Goal: Navigation & Orientation: Find specific page/section

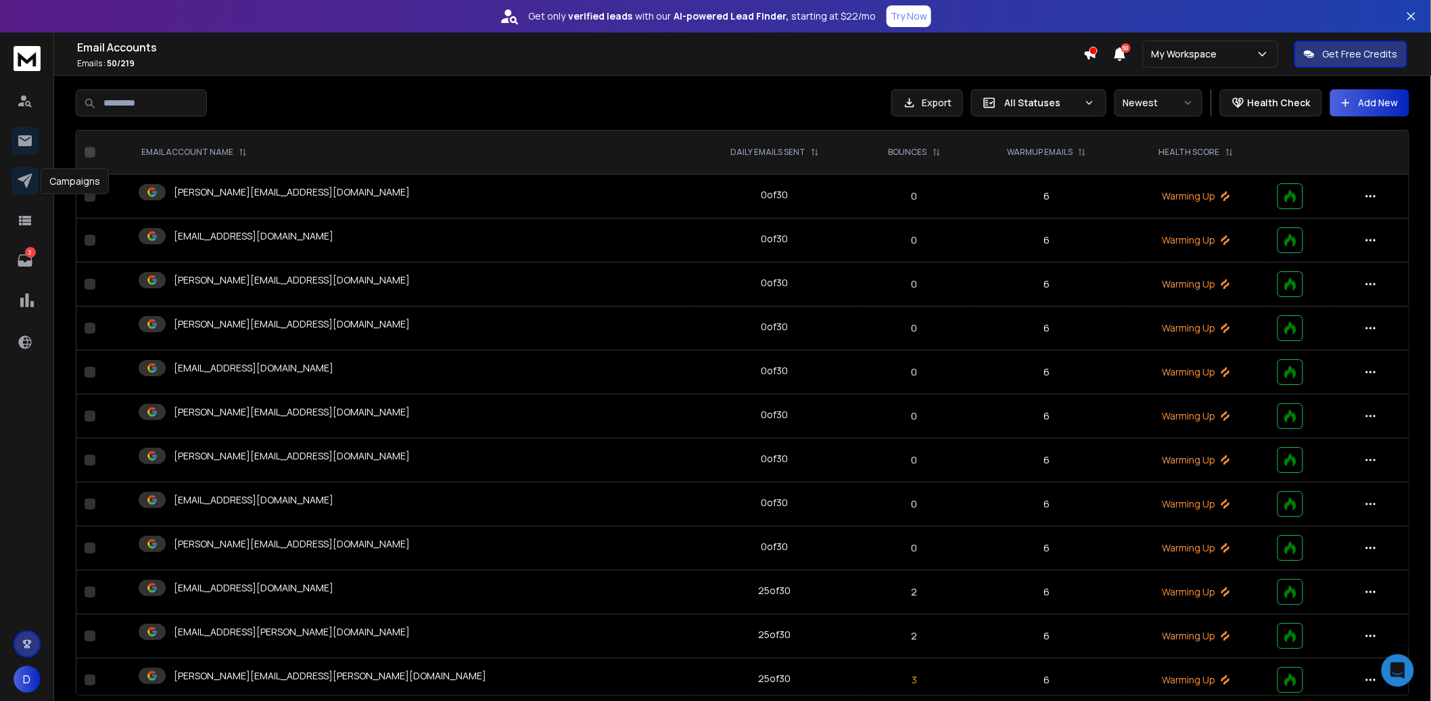
click at [17, 175] on icon at bounding box center [25, 180] width 16 height 16
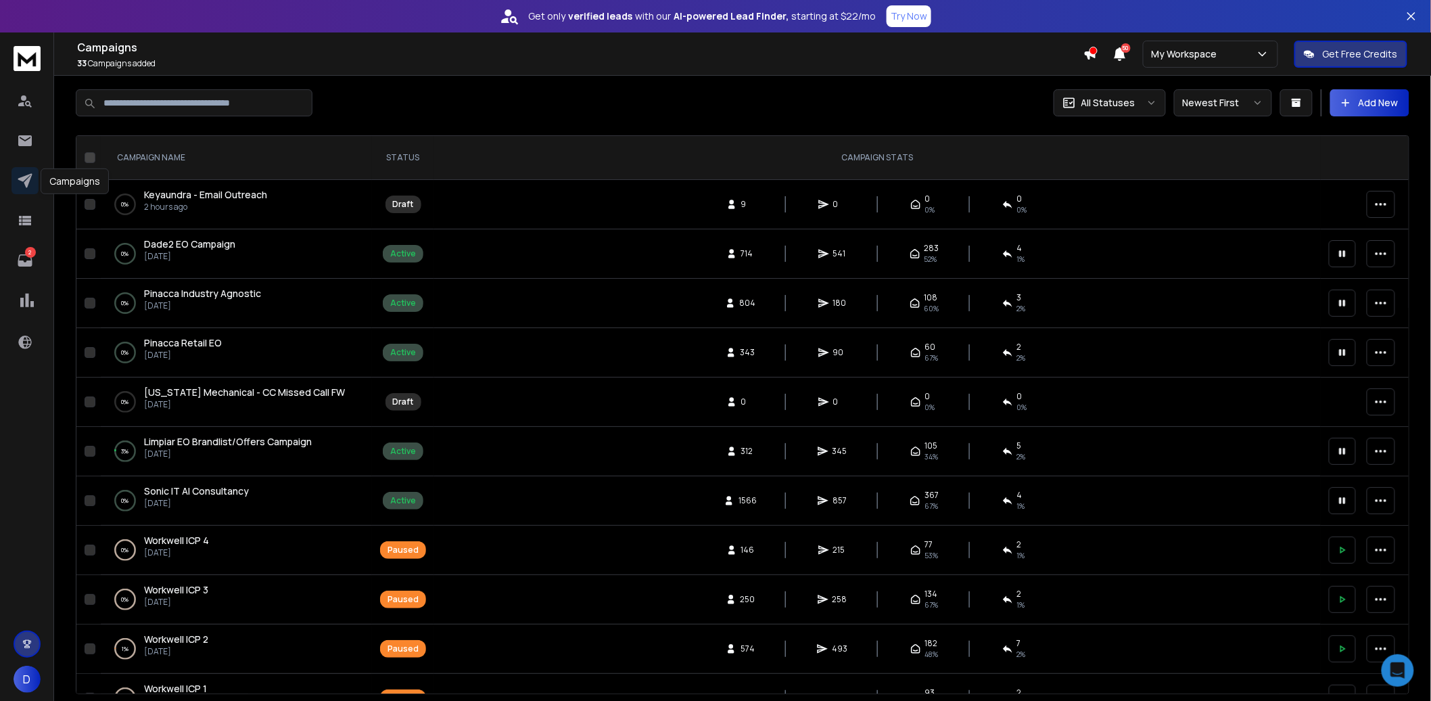
click at [178, 106] on input at bounding box center [194, 102] width 237 height 27
type input "*"
type input "******"
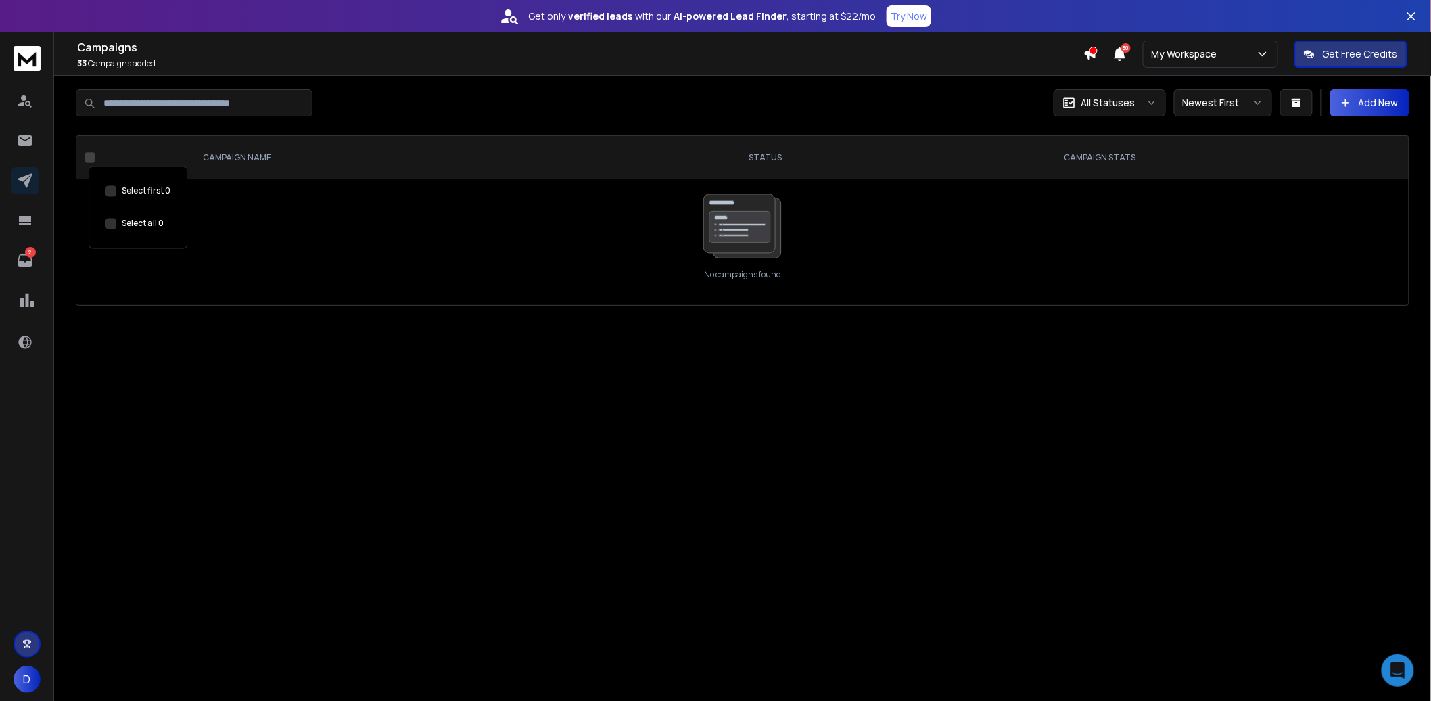
click at [30, 185] on icon at bounding box center [25, 180] width 16 height 16
click at [20, 180] on icon at bounding box center [25, 180] width 14 height 14
click at [28, 177] on icon at bounding box center [25, 180] width 14 height 14
click at [17, 156] on div at bounding box center [26, 143] width 31 height 32
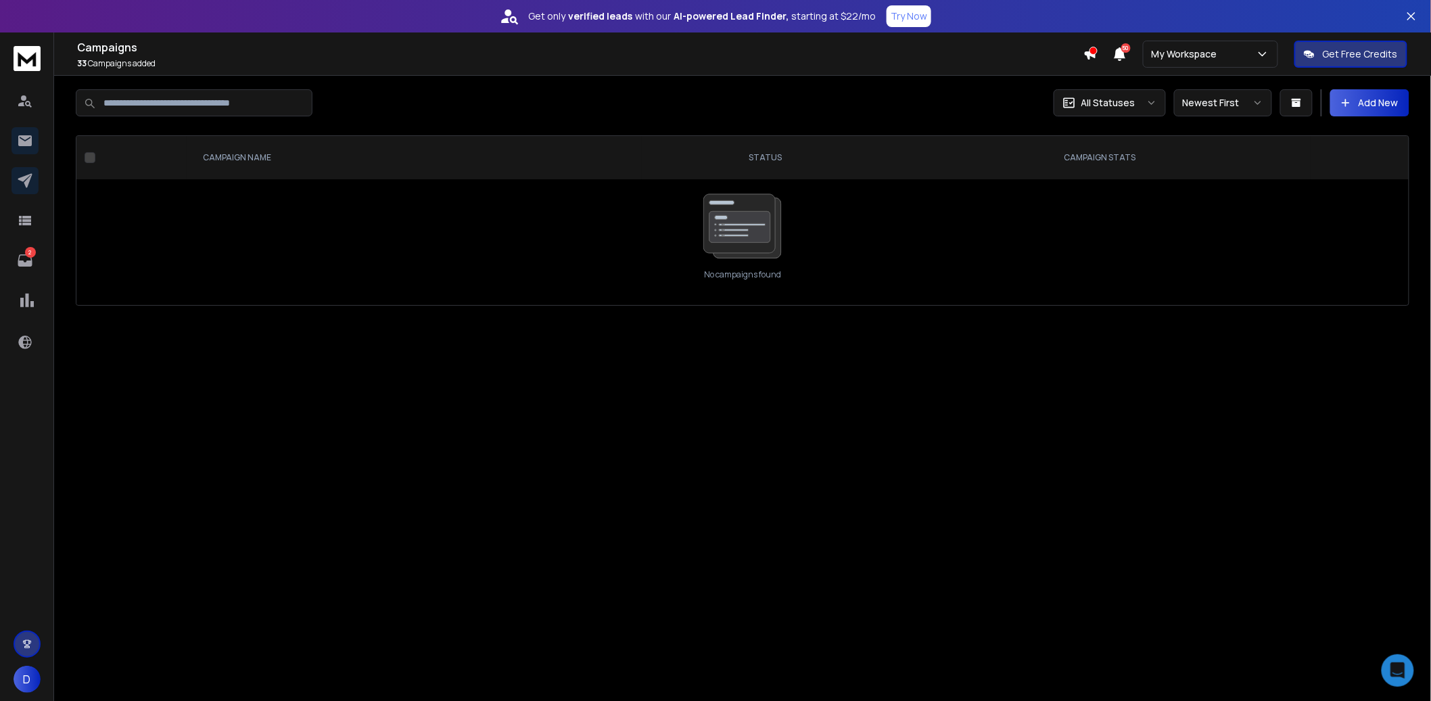
click at [20, 149] on icon at bounding box center [25, 141] width 16 height 16
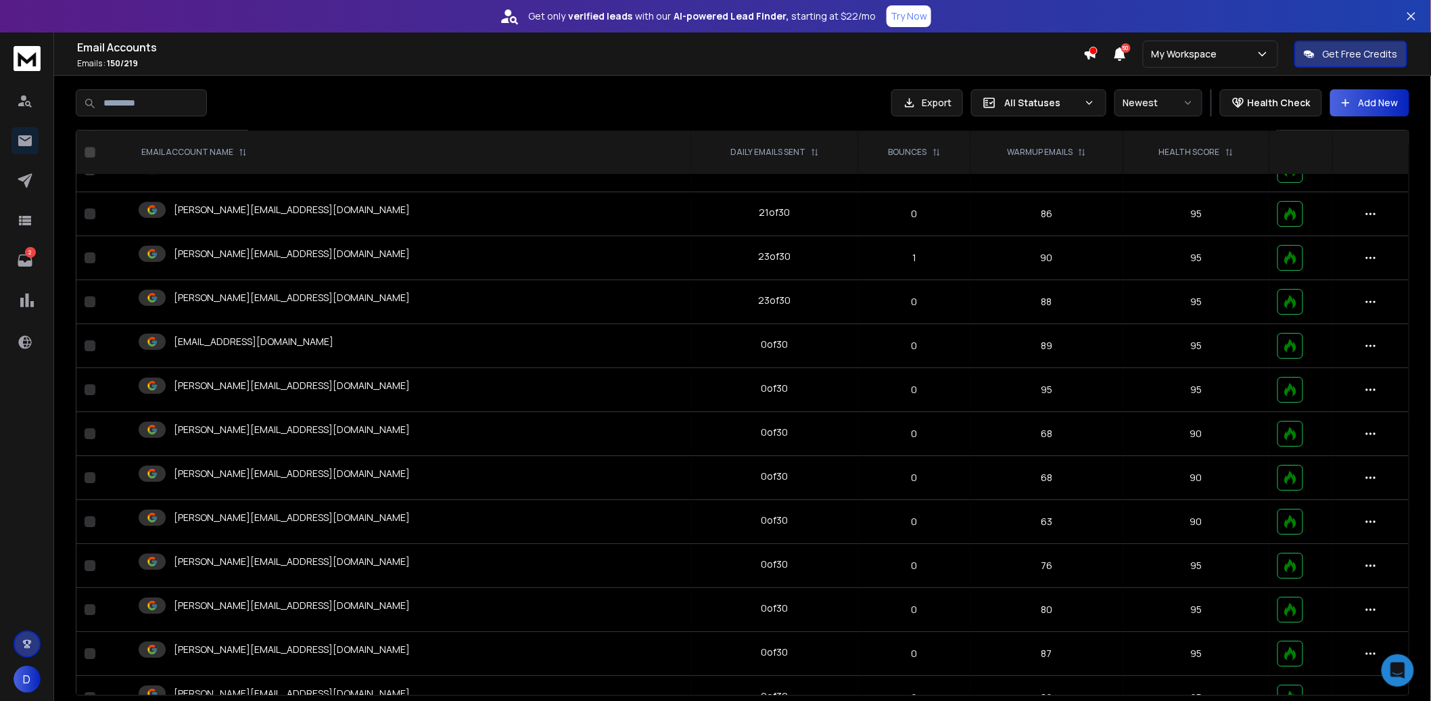
scroll to position [3913, 0]
